Goal: Information Seeking & Learning: Find contact information

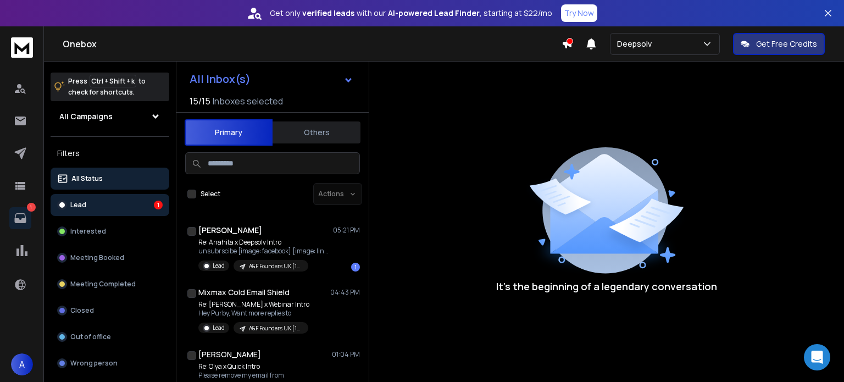
click at [86, 207] on button "Lead 1" at bounding box center [110, 205] width 119 height 22
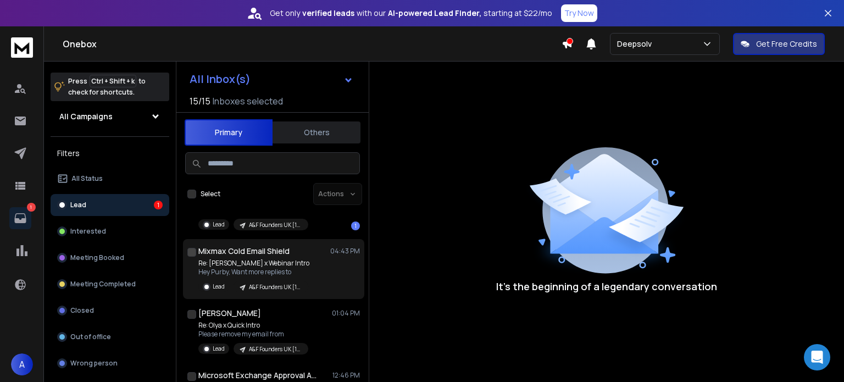
scroll to position [41, 0]
click at [300, 259] on p "Re: [PERSON_NAME] x Webinar Intro" at bounding box center [253, 263] width 111 height 9
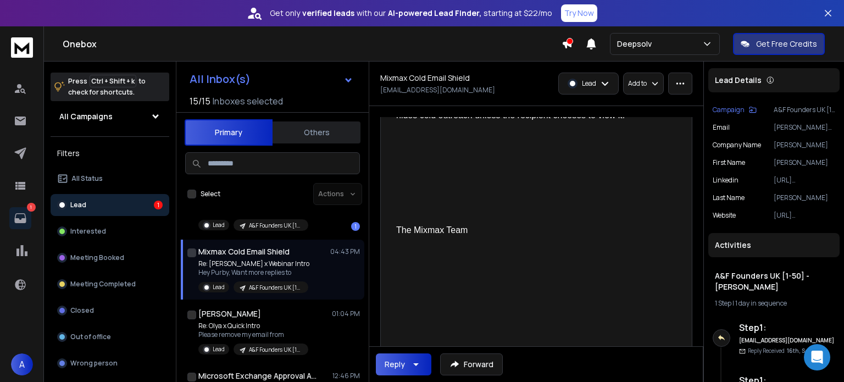
scroll to position [606, 0]
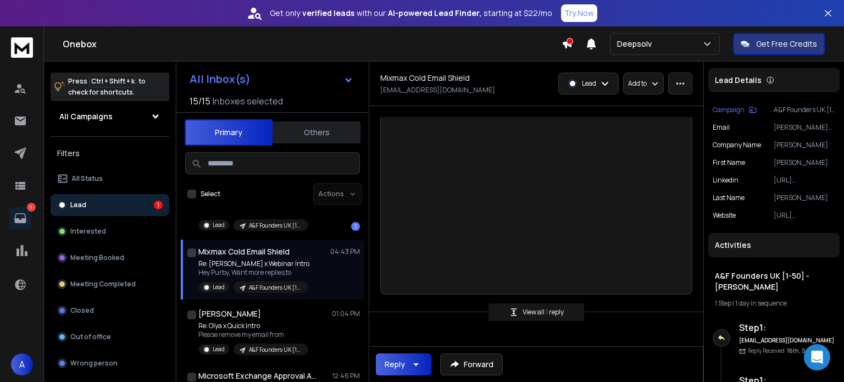
click at [509, 309] on icon at bounding box center [513, 312] width 9 height 9
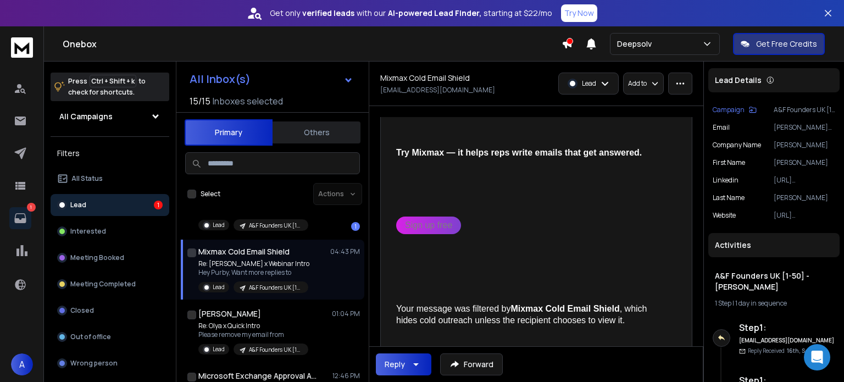
scroll to position [265, 0]
drag, startPoint x: 467, startPoint y: 250, endPoint x: 467, endPoint y: 292, distance: 42.3
click at [467, 292] on td "Hey Purby, Want more replies to your cold emails? Try Mixmax — it helps reps wr…" at bounding box center [531, 260] width 271 height 570
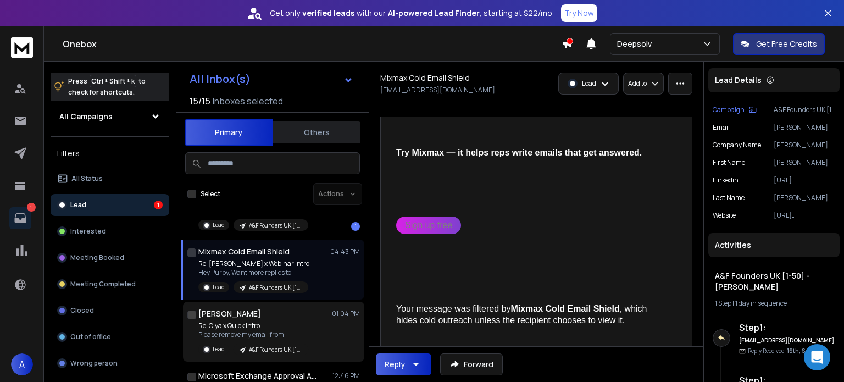
click at [290, 321] on p "Re: Olya x Quick Intro" at bounding box center [253, 325] width 110 height 9
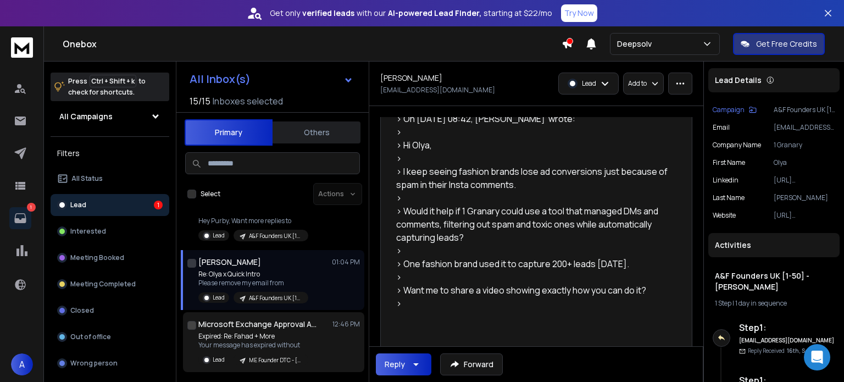
scroll to position [92, 0]
click at [260, 324] on h1 "Microsoft Exchange Approval Assistant" at bounding box center [258, 324] width 121 height 11
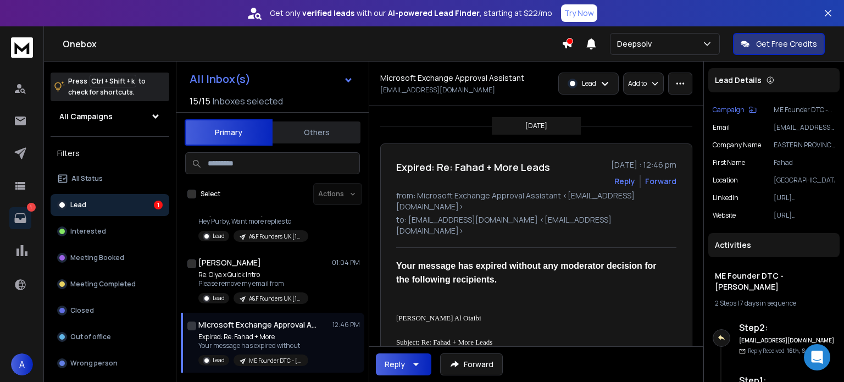
scroll to position [140, 0]
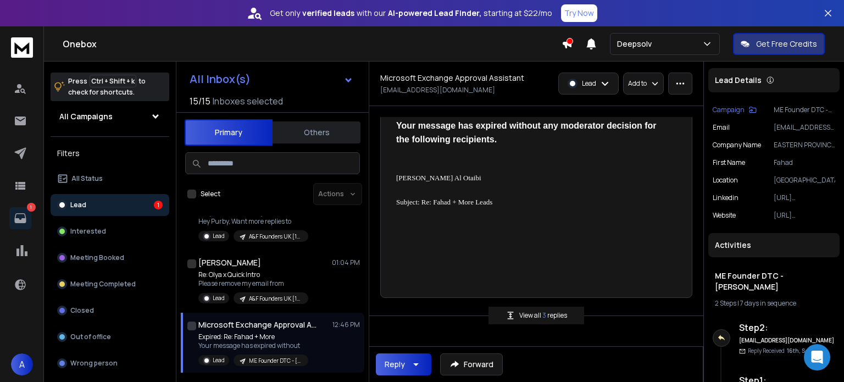
click at [532, 306] on div "View all 3 replies" at bounding box center [535, 315] width 95 height 18
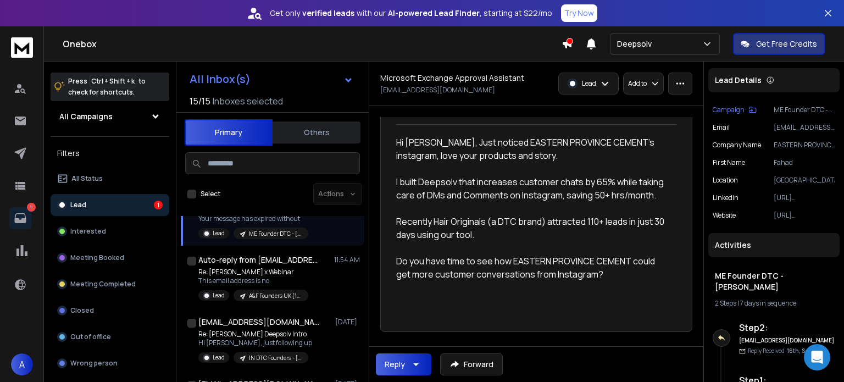
scroll to position [219, 0]
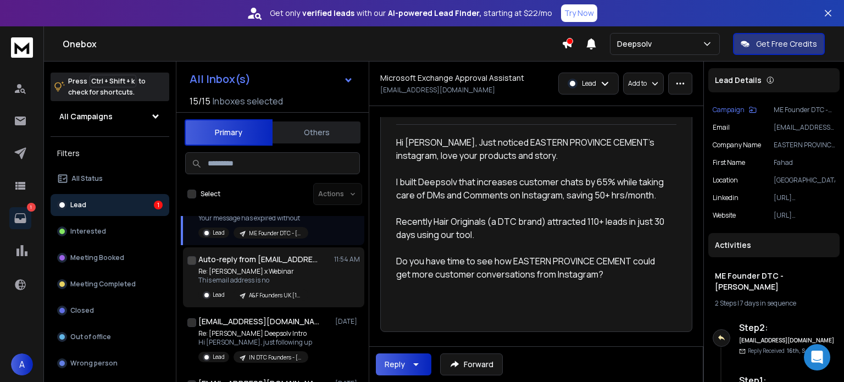
click at [263, 272] on p "Re: [PERSON_NAME] x Webinar" at bounding box center [253, 271] width 110 height 9
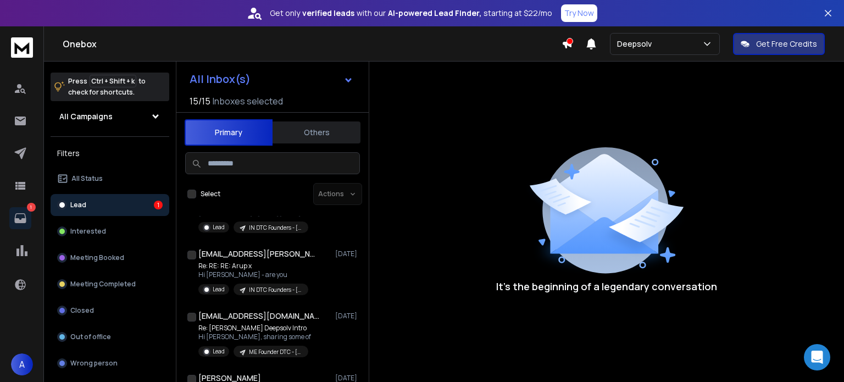
scroll to position [597, 0]
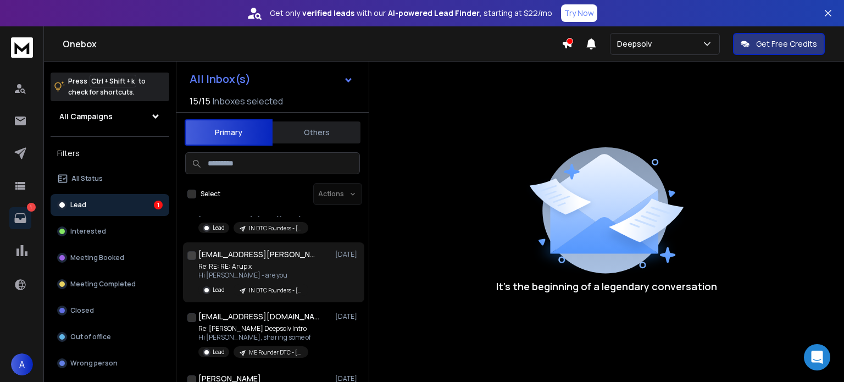
click at [264, 252] on h1 "[EMAIL_ADDRESS][PERSON_NAME][DOMAIN_NAME]" at bounding box center [258, 254] width 121 height 11
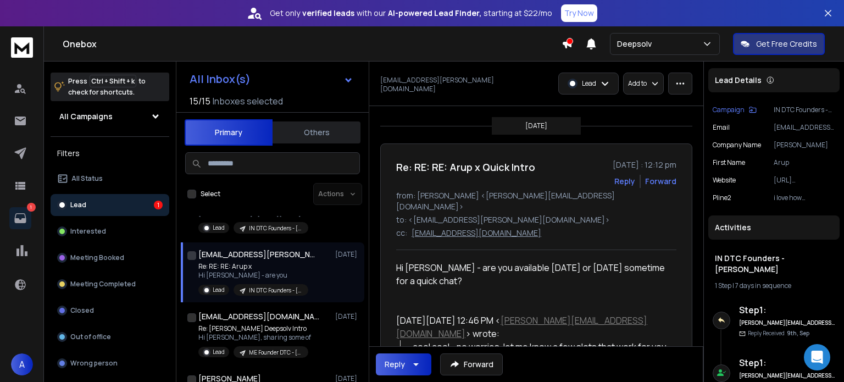
scroll to position [640, 0]
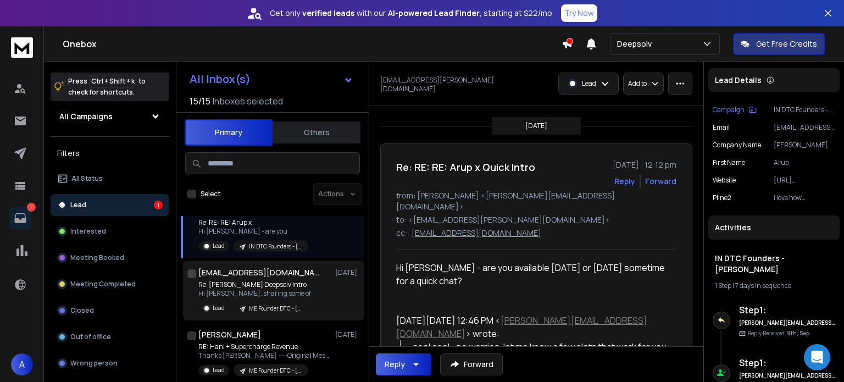
click at [258, 276] on h1 "[EMAIL_ADDRESS][DOMAIN_NAME]" at bounding box center [258, 272] width 121 height 11
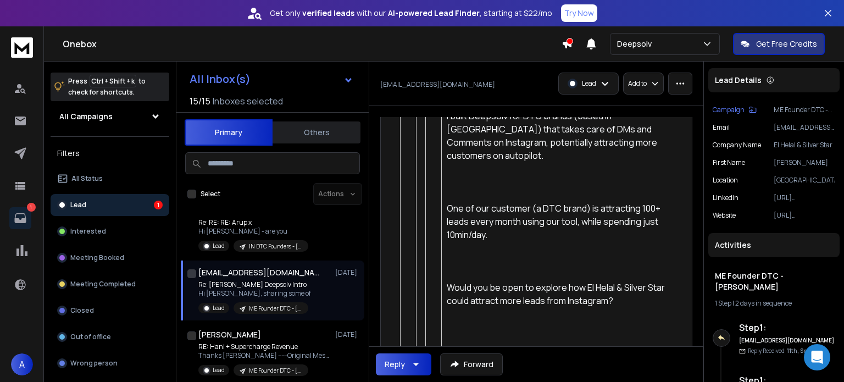
scroll to position [1144, 0]
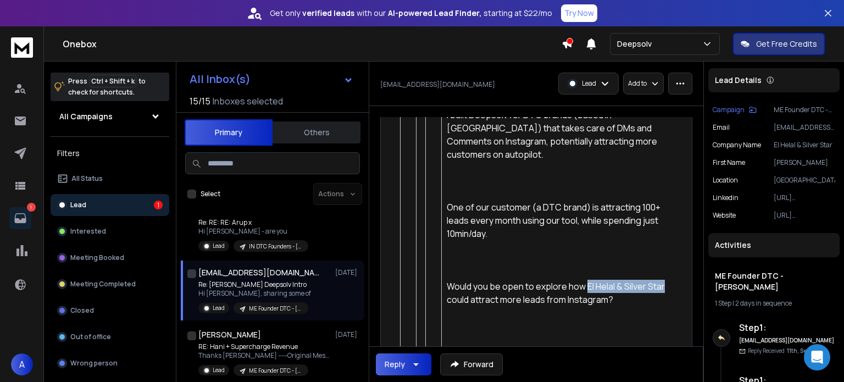
drag, startPoint x: 585, startPoint y: 257, endPoint x: 464, endPoint y: 270, distance: 122.2
click at [464, 270] on blockquote "Hey [PERSON_NAME], Just saw El Helal & Silver Star's Instagram, BUT are you man…" at bounding box center [554, 213] width 226 height 369
copy blockquote "El Helal & Silver Star"
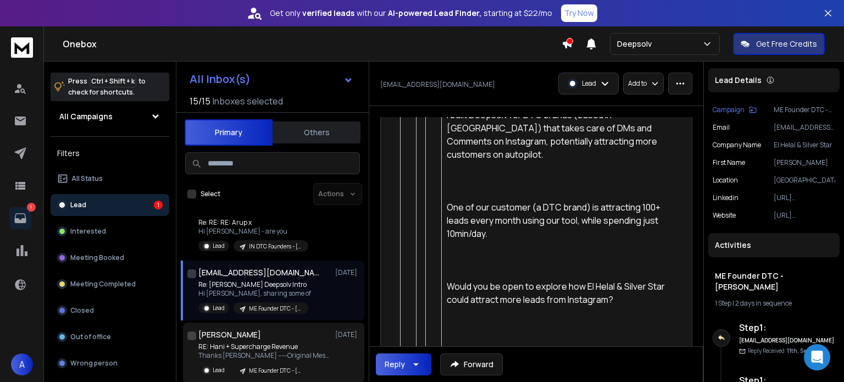
click at [287, 336] on div "[PERSON_NAME] [DATE]" at bounding box center [278, 334] width 161 height 11
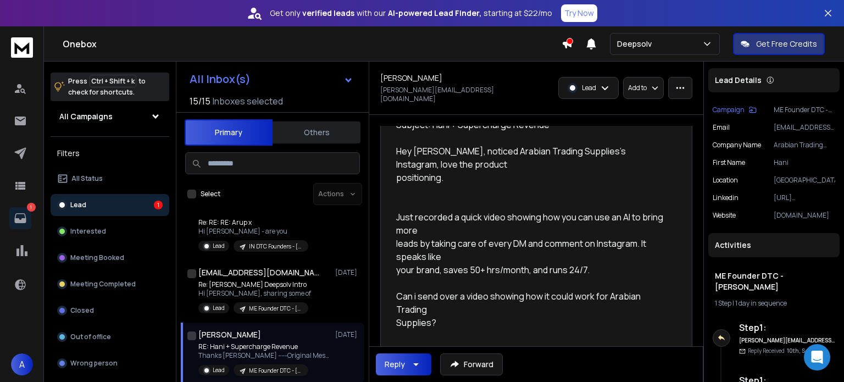
scroll to position [283, 0]
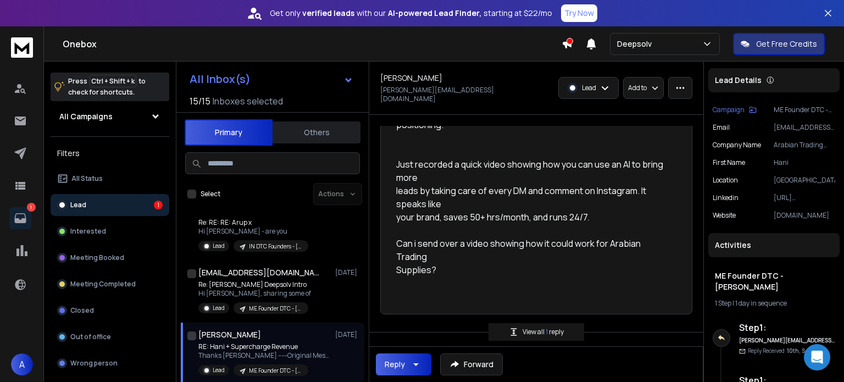
click at [519, 323] on div "View all 1 reply" at bounding box center [535, 332] width 95 height 18
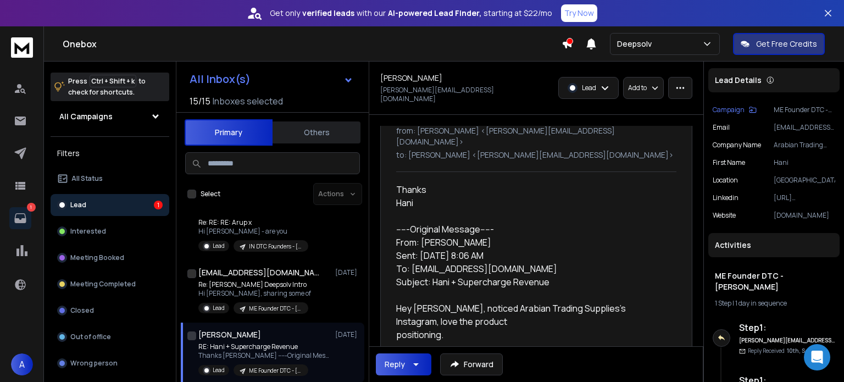
scroll to position [0, 0]
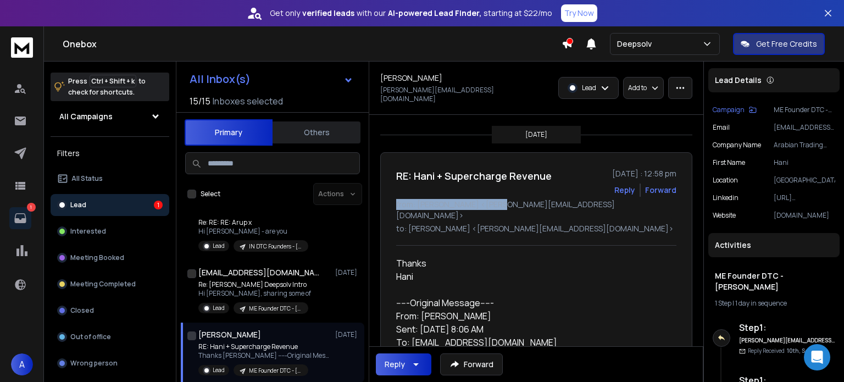
drag, startPoint x: 396, startPoint y: 197, endPoint x: 490, endPoint y: 195, distance: 94.5
click at [490, 199] on p "from: [PERSON_NAME] <[PERSON_NAME][EMAIL_ADDRESS][DOMAIN_NAME]>" at bounding box center [536, 210] width 280 height 22
drag, startPoint x: 474, startPoint y: 196, endPoint x: 600, endPoint y: 196, distance: 125.8
click at [600, 199] on p "from: [PERSON_NAME] <[PERSON_NAME][EMAIL_ADDRESS][DOMAIN_NAME]>" at bounding box center [536, 210] width 280 height 22
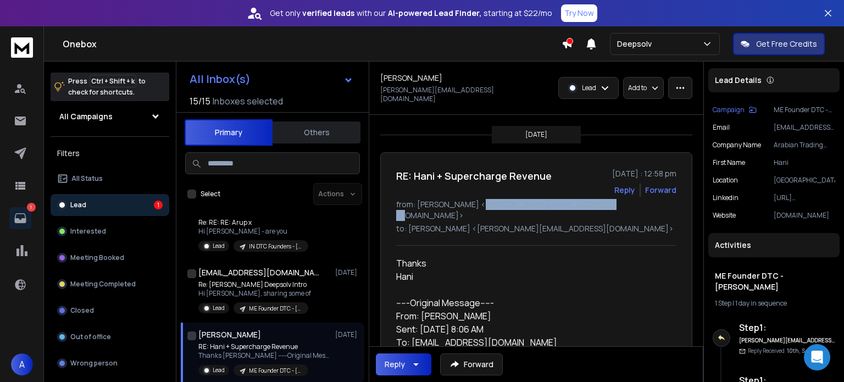
copy p "[PERSON_NAME][EMAIL_ADDRESS][DOMAIN_NAME]"
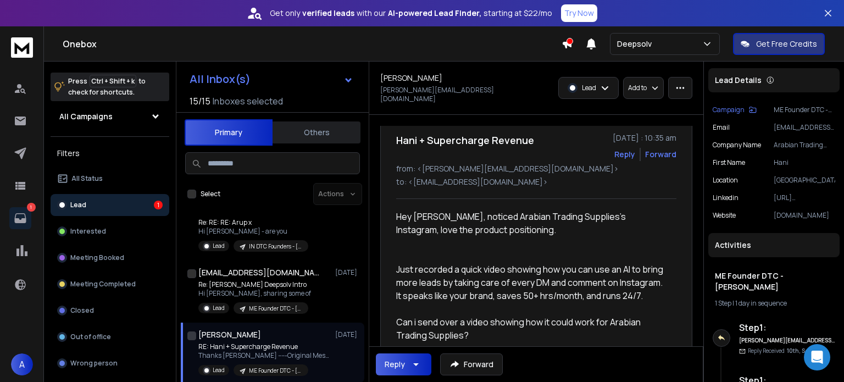
scroll to position [516, 0]
drag, startPoint x: 469, startPoint y: 194, endPoint x: 567, endPoint y: 193, distance: 98.3
click at [567, 210] on div "Hey [PERSON_NAME], noticed Arabian Trading Supplies's Instagram, love the produ…" at bounding box center [536, 293] width 280 height 167
copy div "Arabian Trading Supplies"
click at [567, 210] on div "Hey [PERSON_NAME], noticed Arabian Trading Supplies's Instagram, love the produ…" at bounding box center [536, 293] width 280 height 167
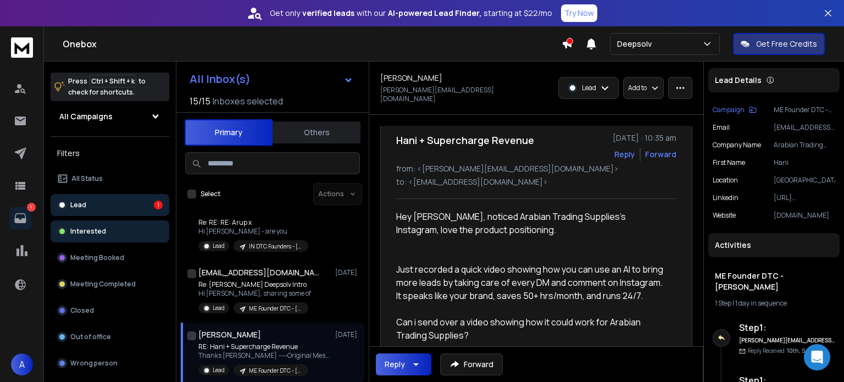
click at [110, 226] on button "Interested" at bounding box center [110, 231] width 119 height 22
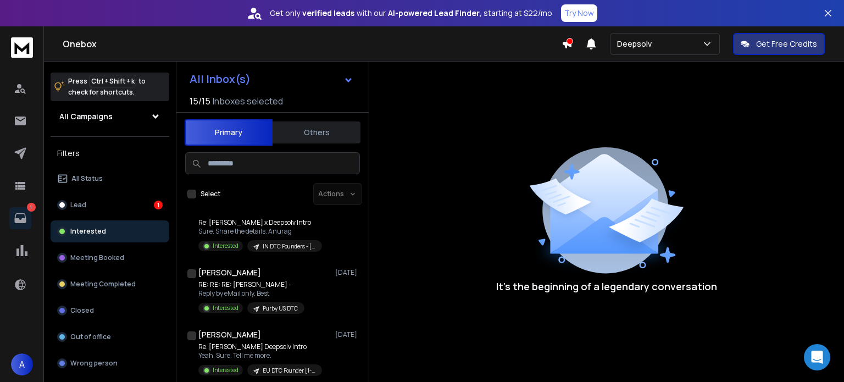
scroll to position [0, 0]
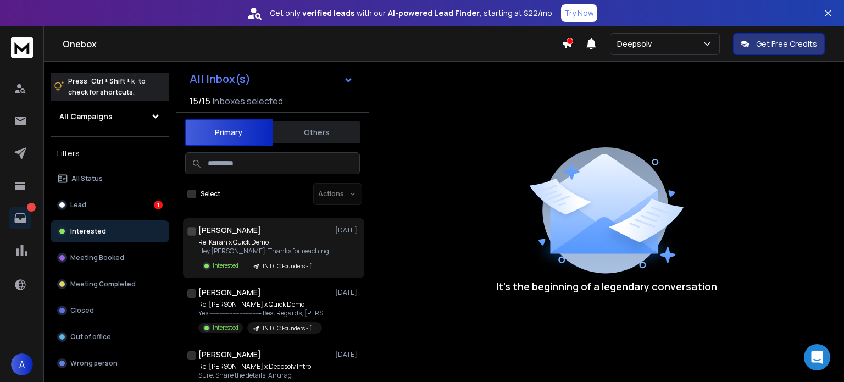
click at [277, 235] on div "[PERSON_NAME] [DATE]" at bounding box center [278, 230] width 161 height 11
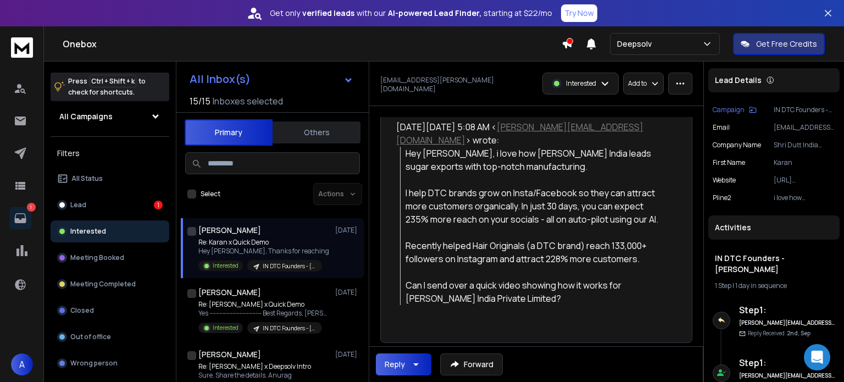
scroll to position [336, 0]
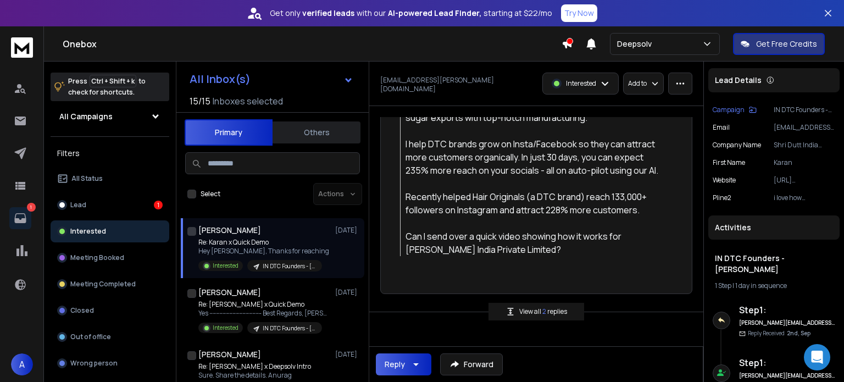
click at [565, 304] on div "View all 2 replies" at bounding box center [535, 312] width 95 height 18
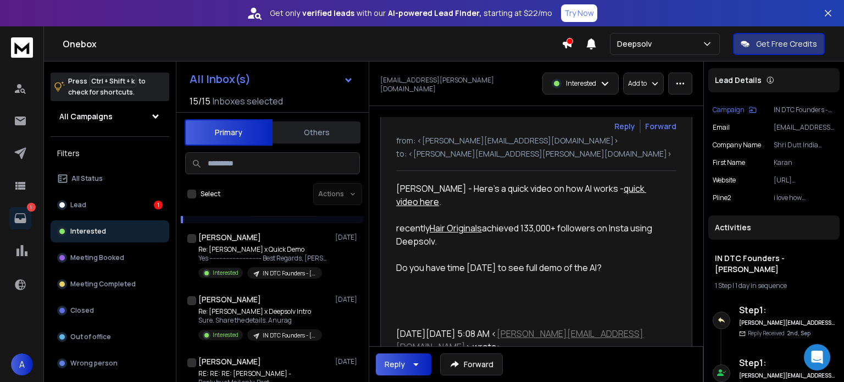
scroll to position [0, 0]
